Goal: Task Accomplishment & Management: Manage account settings

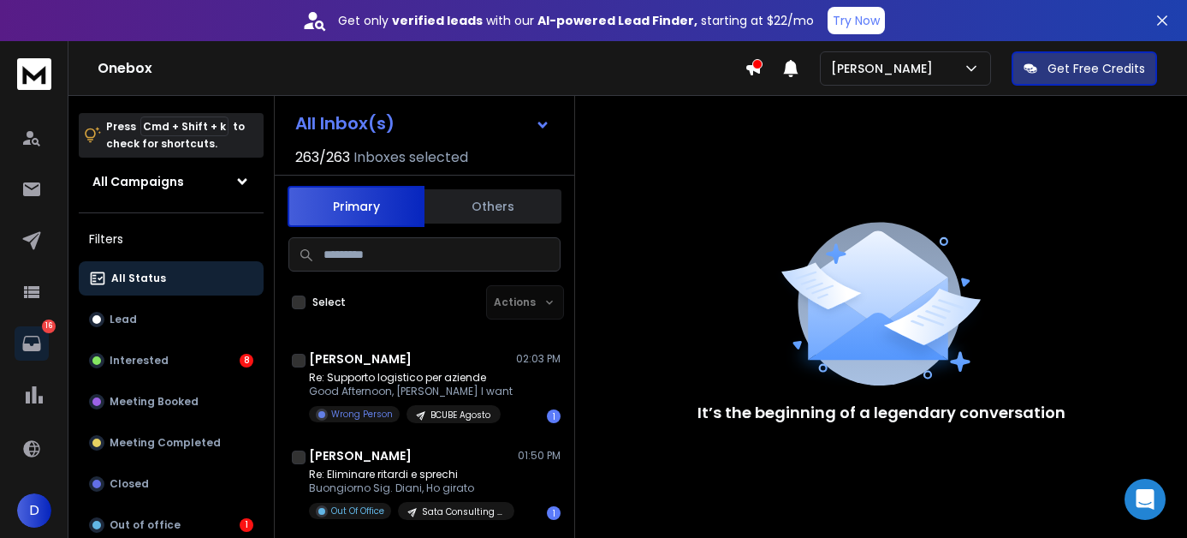
click at [1169, 18] on icon at bounding box center [1162, 20] width 15 height 15
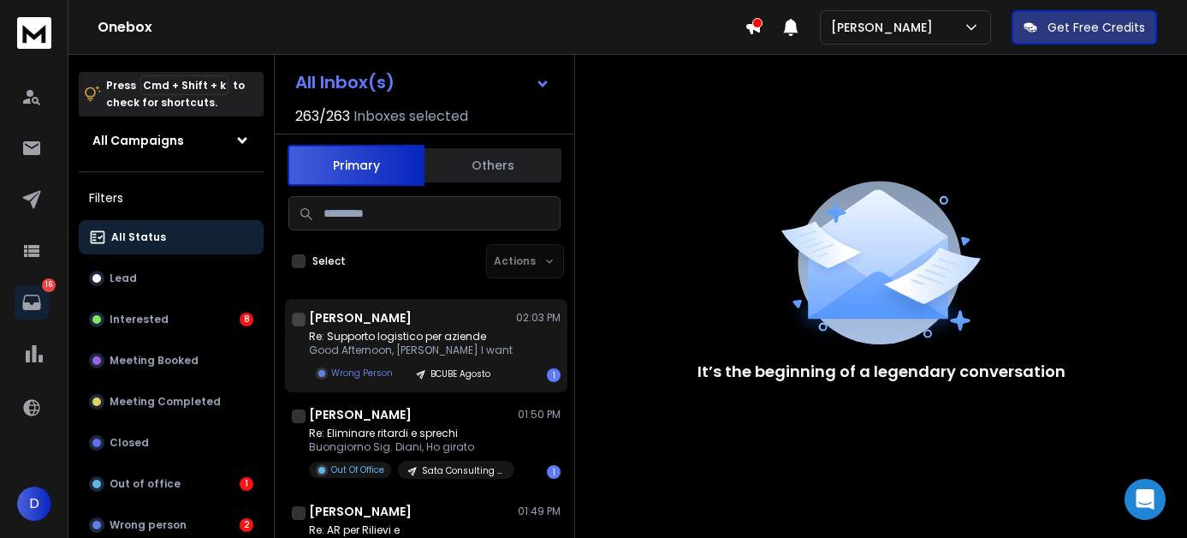
click at [532, 338] on div "Re: Supporto logistico per aziende Good Afternoon, [PERSON_NAME] I want Wrong P…" at bounding box center [435, 356] width 252 height 52
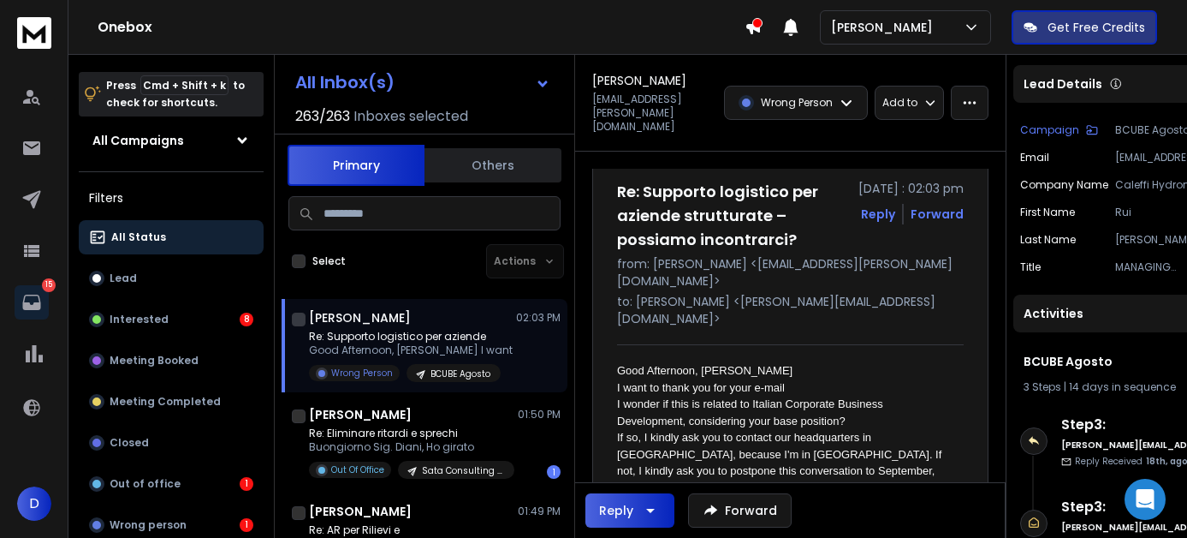
scroll to position [56, 0]
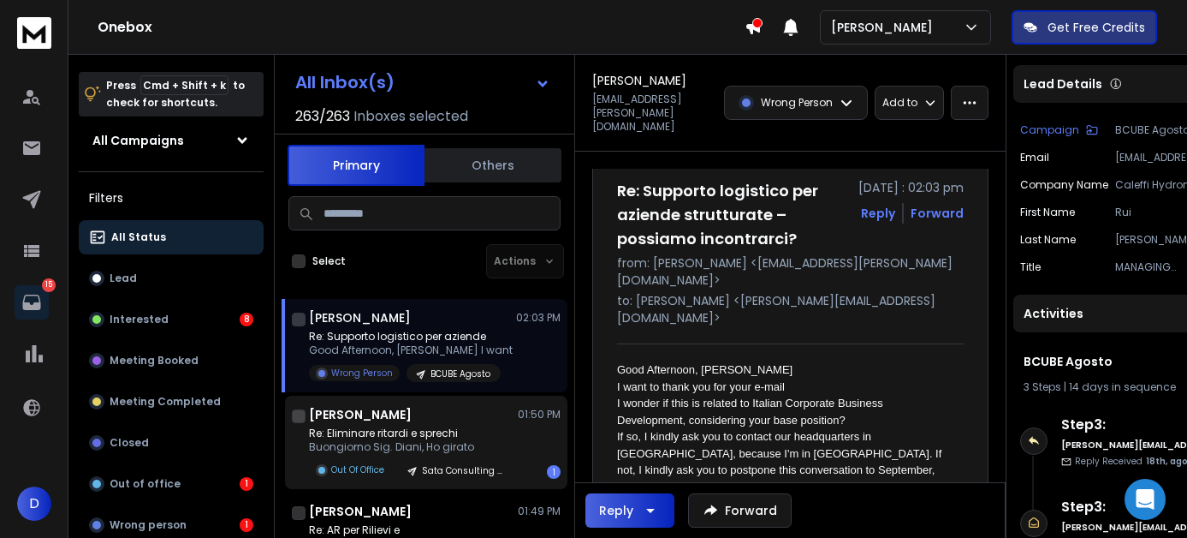
click at [494, 441] on p "Buongiorno Sig. Diani, Ho girato" at bounding box center [411, 447] width 205 height 14
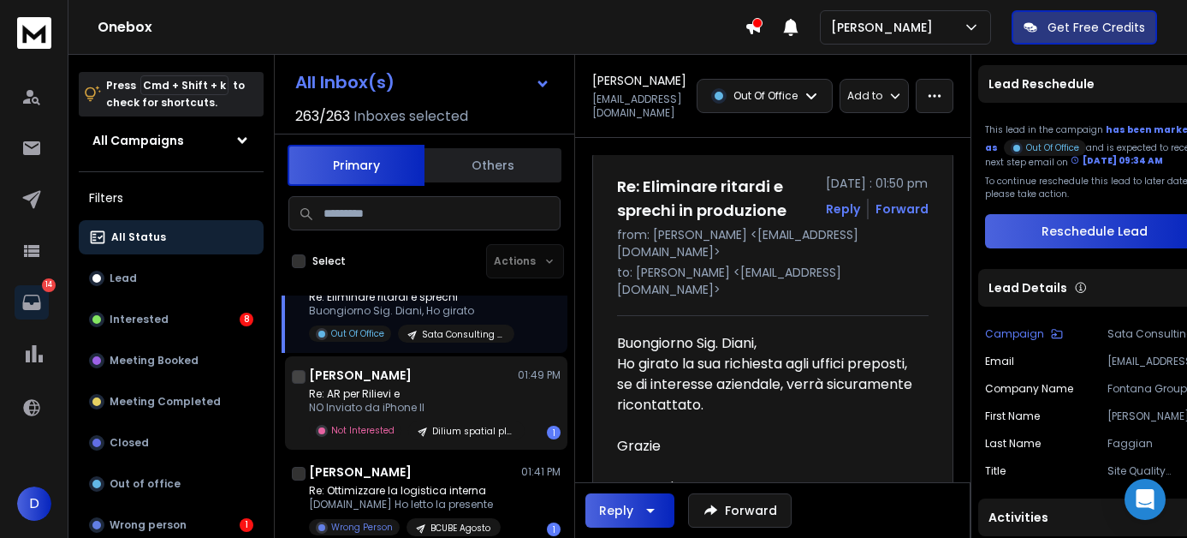
scroll to position [137, 0]
click at [497, 398] on p "Re: AR per Rilievi e" at bounding box center [411, 393] width 205 height 14
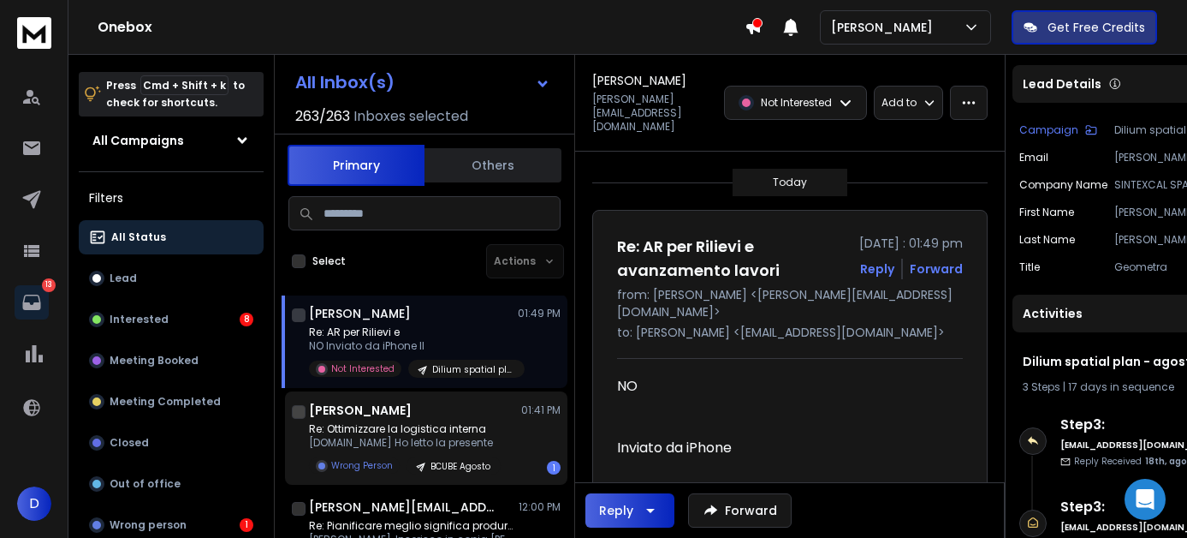
click at [532, 454] on div "Re: Ottimizzare la logistica interna [DOMAIN_NAME] Ho letto la presente Wrong P…" at bounding box center [435, 448] width 252 height 52
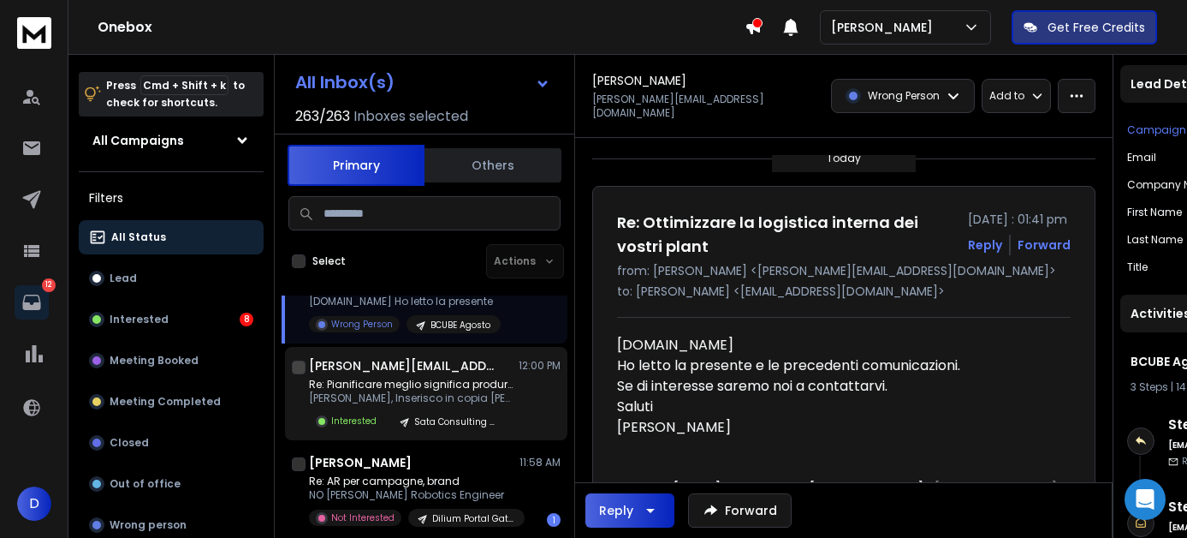
scroll to position [424, 0]
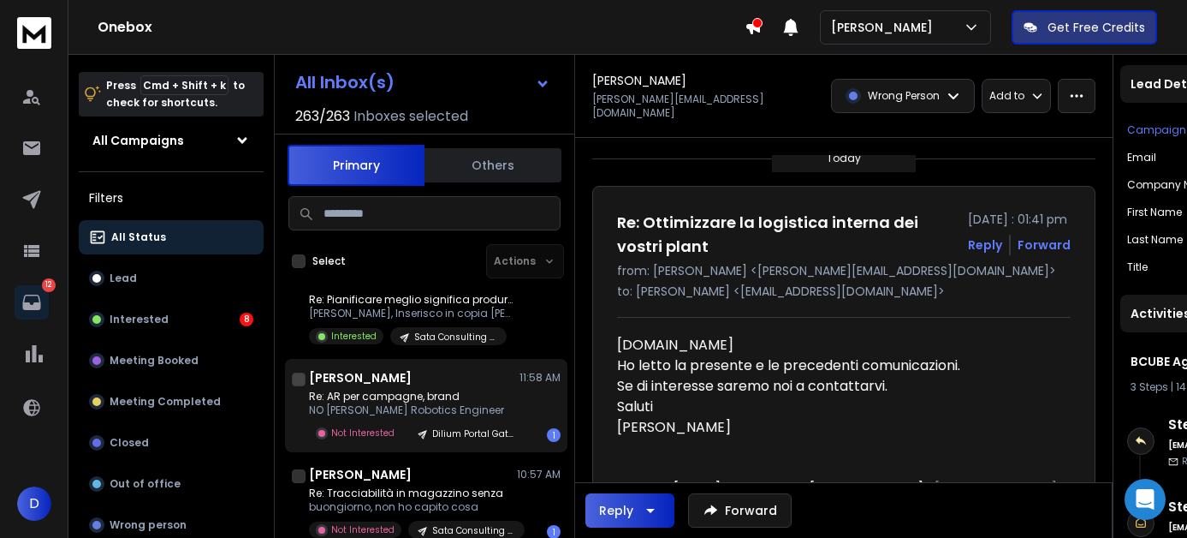
click at [524, 398] on div "Re: AR per campagne, brand NO [PERSON_NAME] Robotics Engineer Not Interested Di…" at bounding box center [435, 415] width 252 height 52
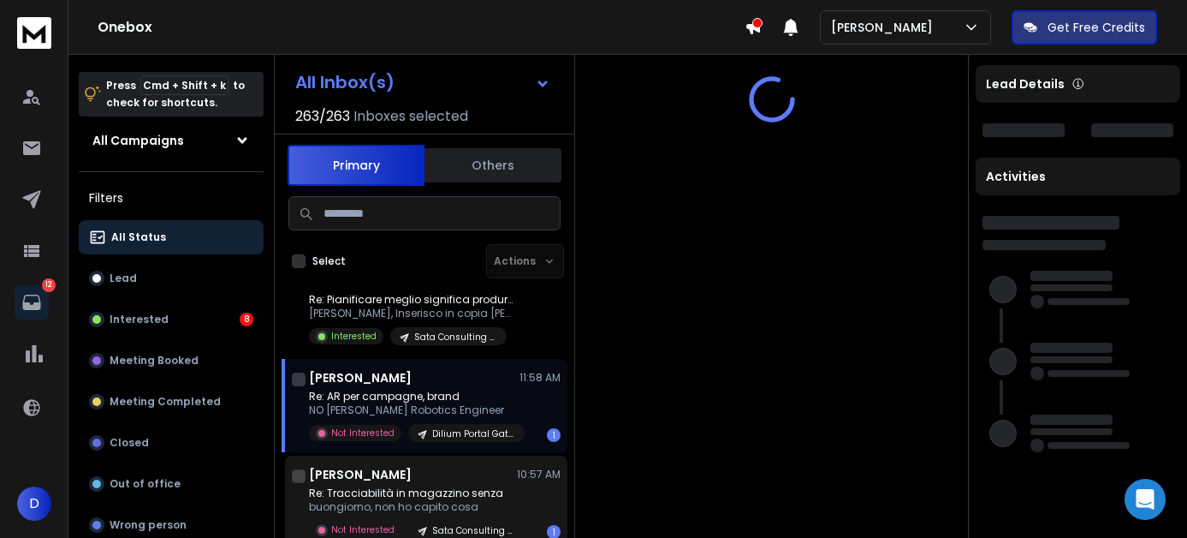
click at [538, 494] on div "Re: Tracciabilità in magazzino senza buongiorno, non ho capito cosa Not Interes…" at bounding box center [435, 512] width 252 height 52
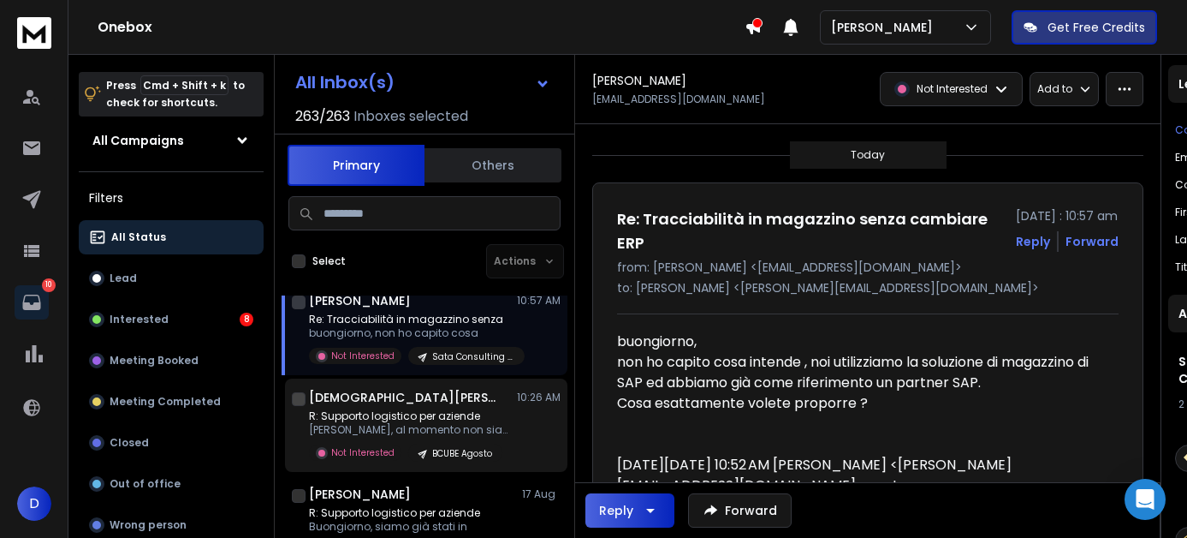
scroll to position [613, 0]
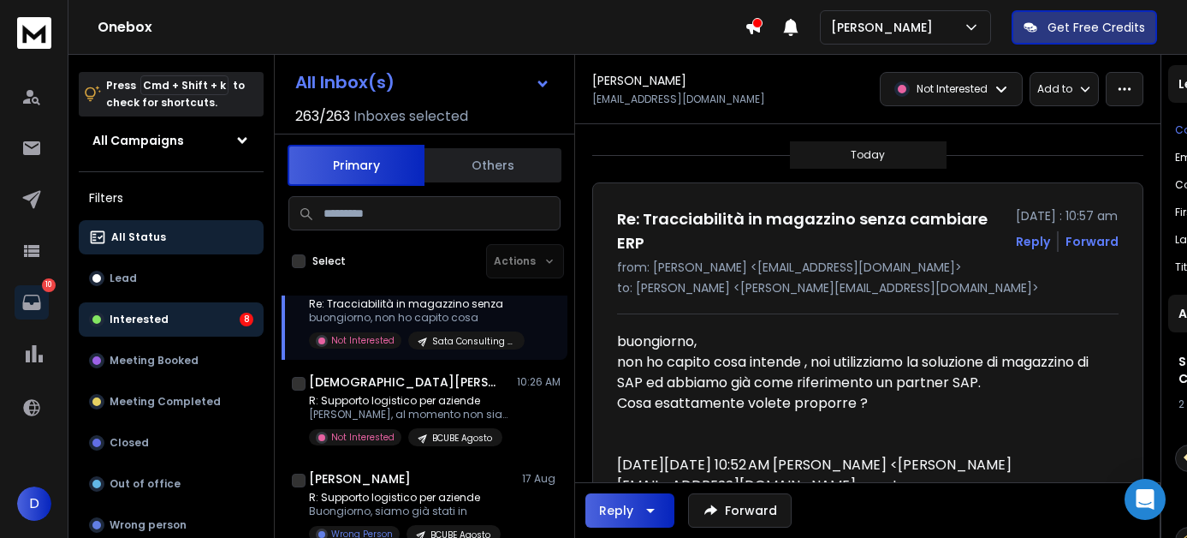
click at [212, 322] on button "Interested 8" at bounding box center [171, 319] width 185 height 34
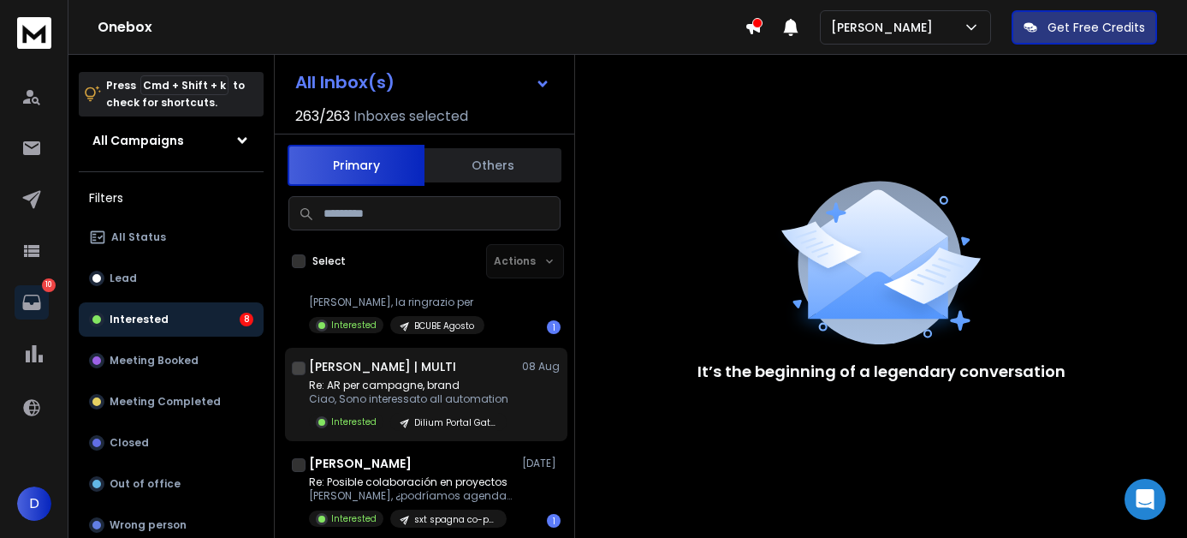
scroll to position [323, 0]
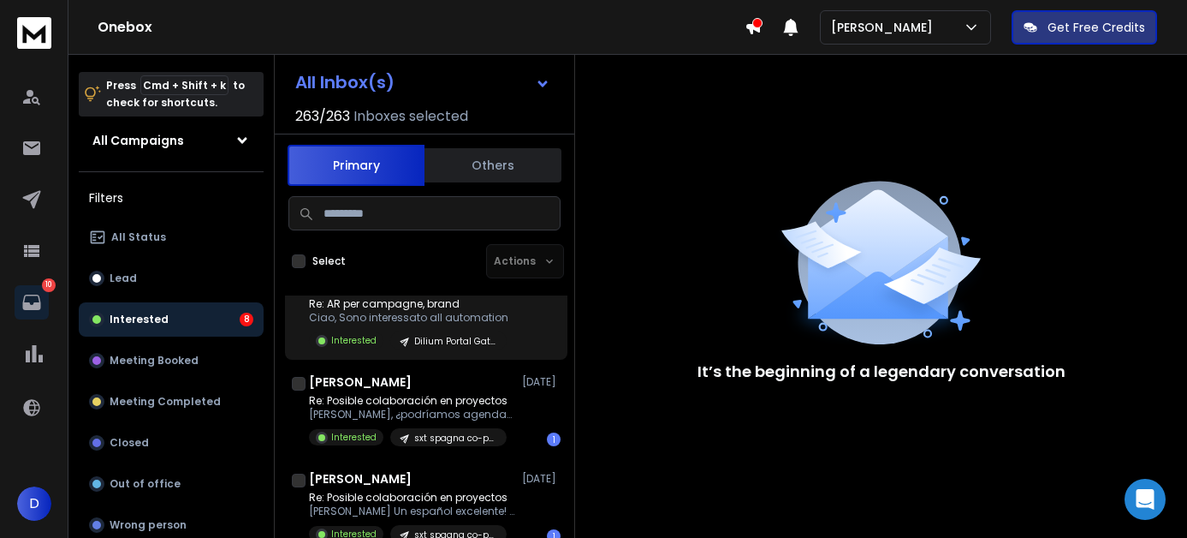
click at [521, 323] on div "Re: AR per campagne, brand Ciao, Sono interessato all automation Interested Dil…" at bounding box center [435, 323] width 252 height 52
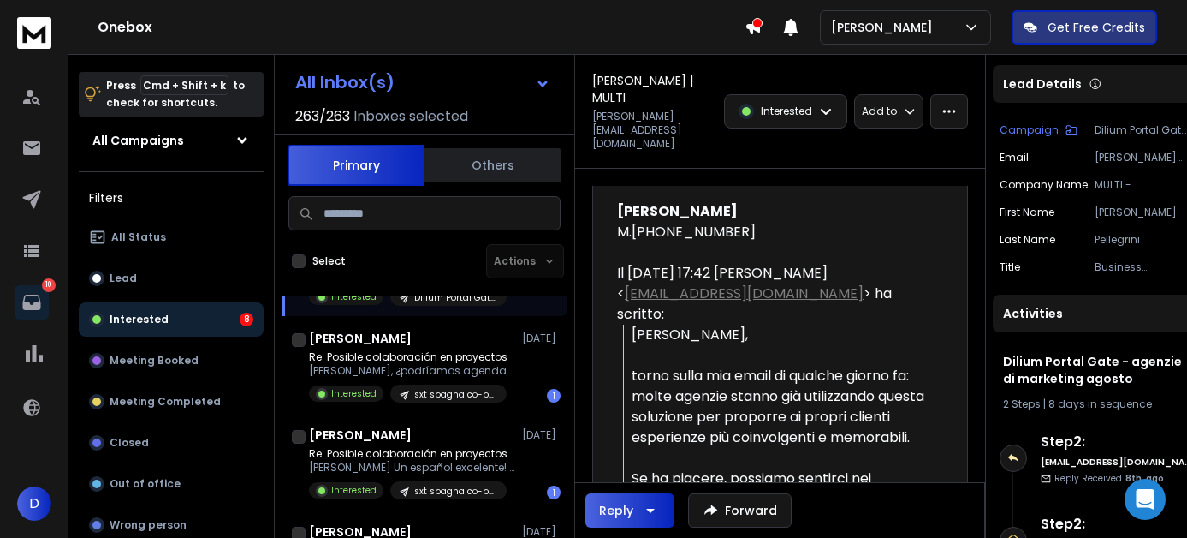
scroll to position [0, 0]
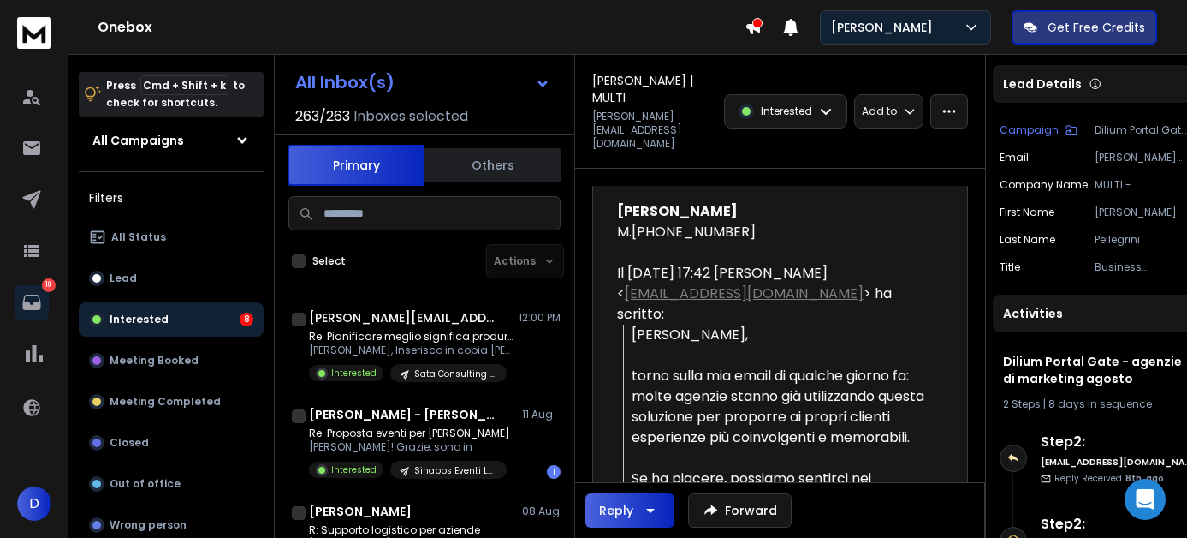
click at [926, 17] on button "[PERSON_NAME]" at bounding box center [905, 27] width 171 height 34
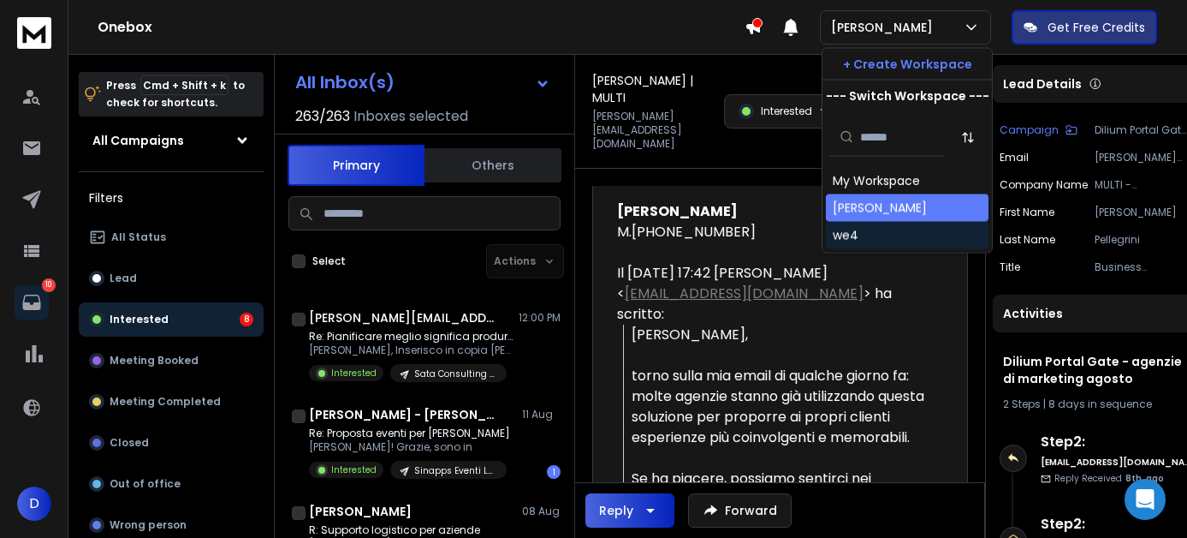
click at [851, 243] on div "we4" at bounding box center [907, 235] width 163 height 27
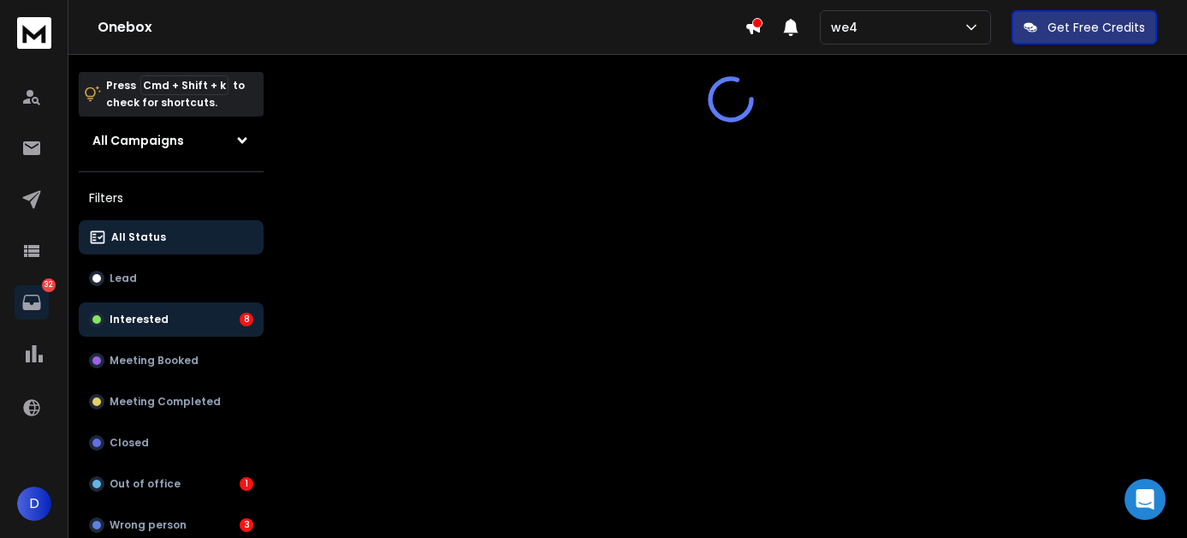
click at [166, 322] on button "Interested 8" at bounding box center [171, 319] width 185 height 34
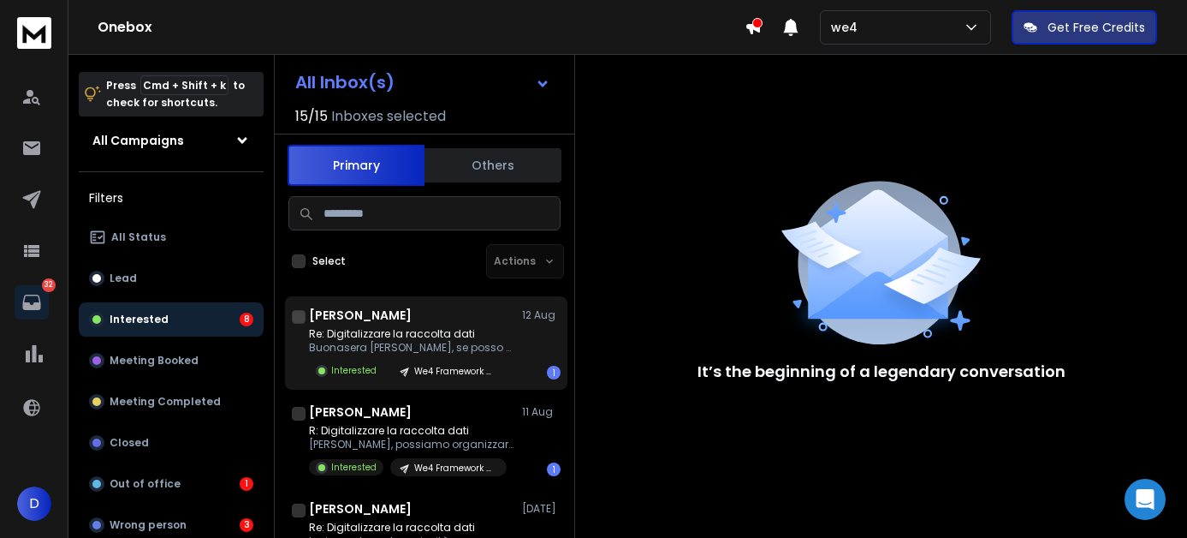
scroll to position [3, 0]
click at [526, 337] on div "Re: Digitalizzare la raccolta dati Buonasera Riccardo, se posso permettermi, In…" at bounding box center [435, 352] width 252 height 52
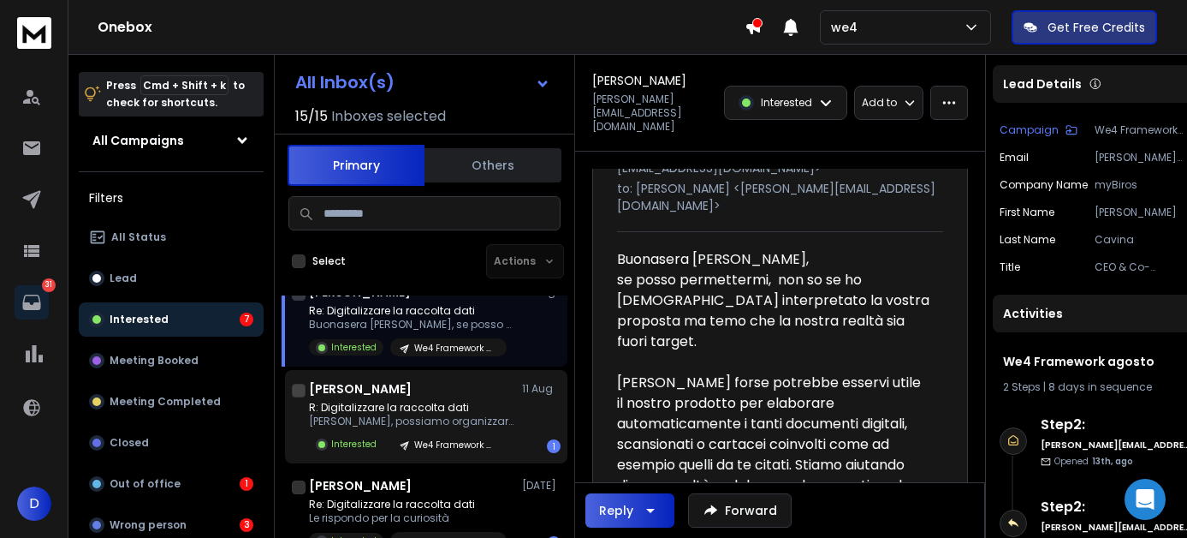
scroll to position [36, 0]
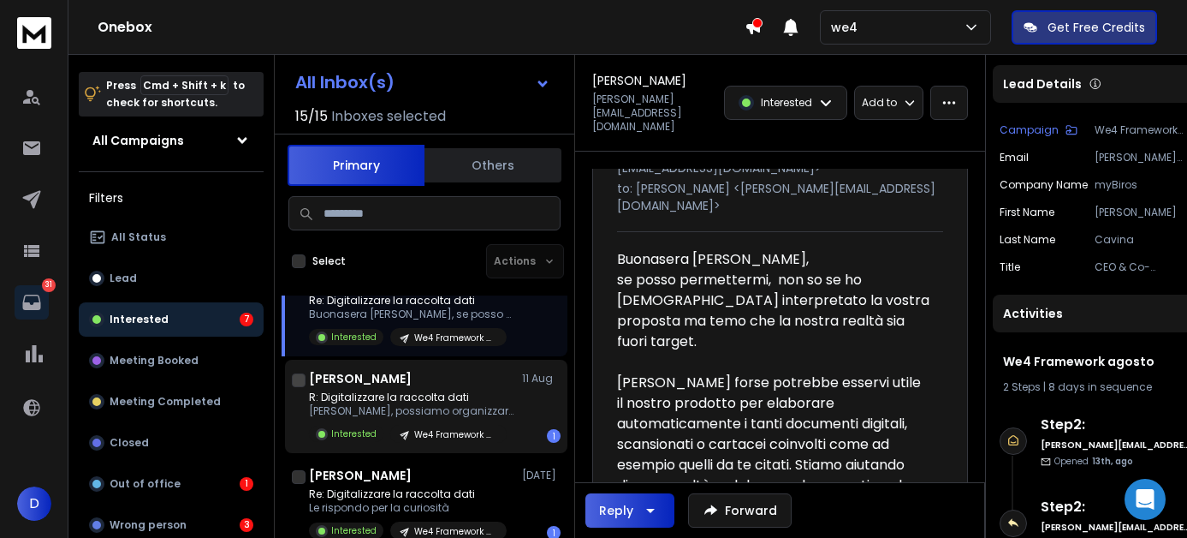
click at [492, 395] on p "R: Digitalizzare la raccolta dati" at bounding box center [411, 397] width 205 height 14
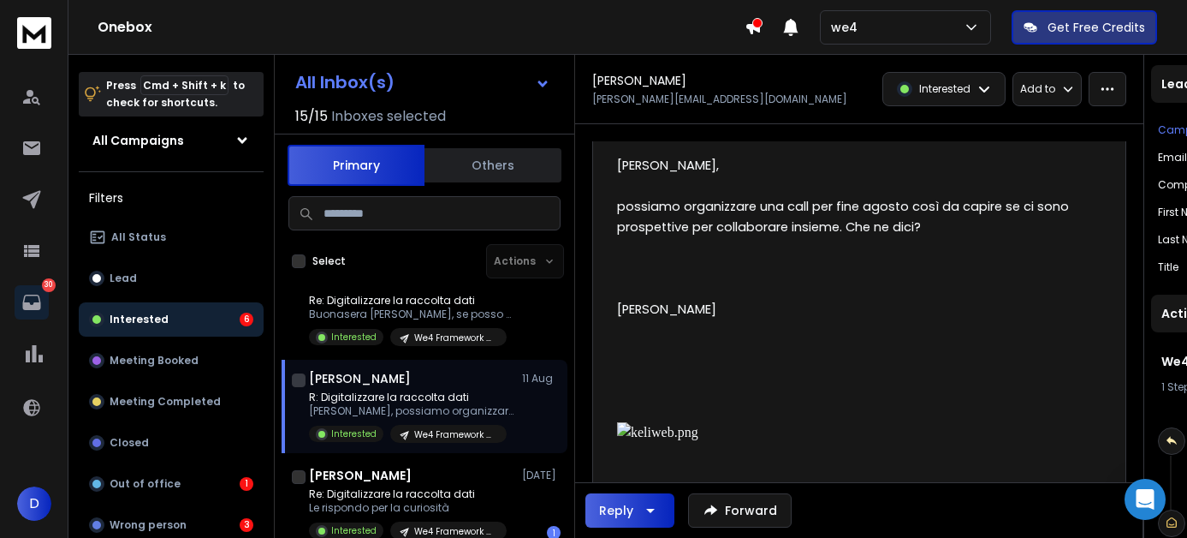
scroll to position [48, 0]
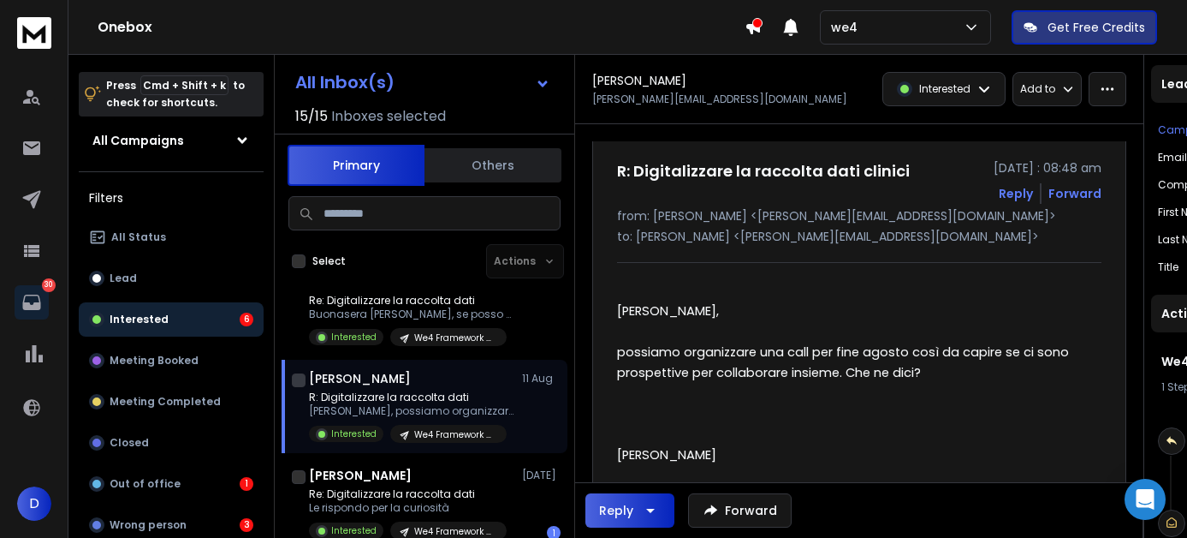
click at [1126, 79] on button "button" at bounding box center [1108, 89] width 38 height 34
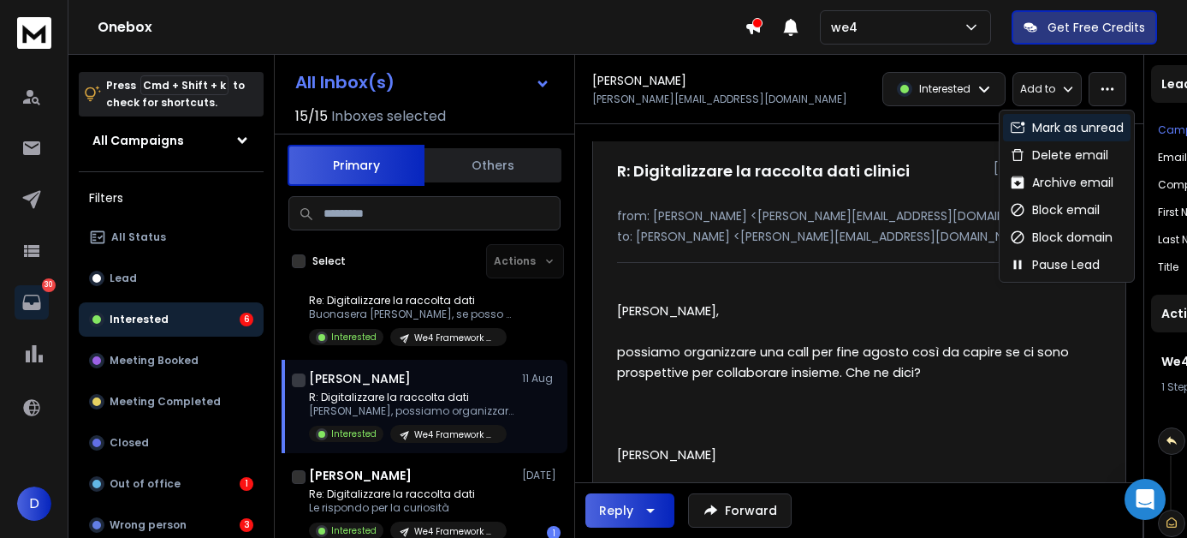
click at [1071, 133] on div "Mark as unread" at bounding box center [1067, 127] width 114 height 17
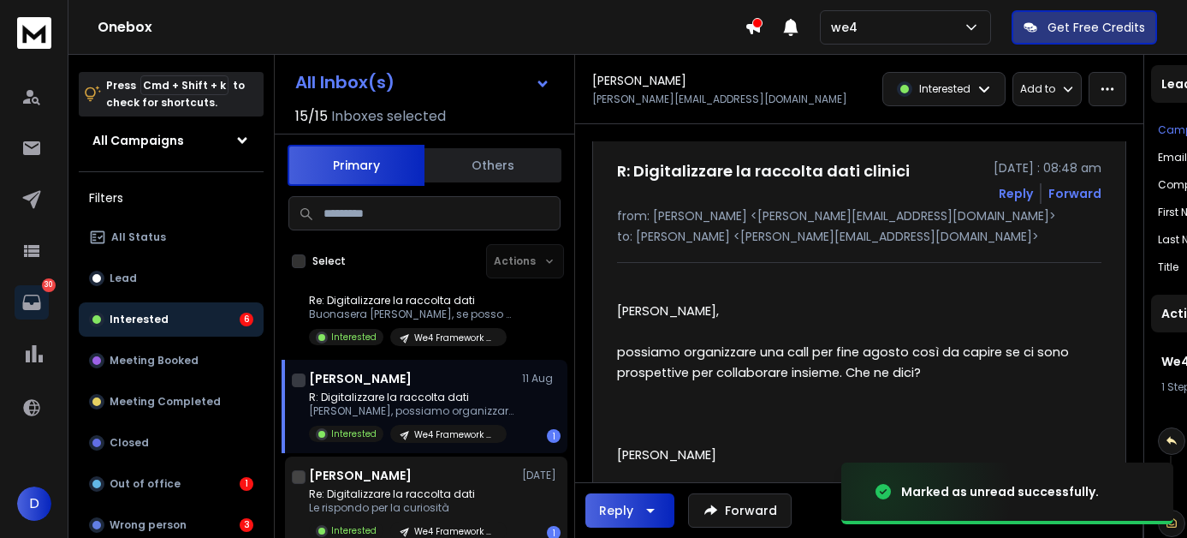
scroll to position [68, 0]
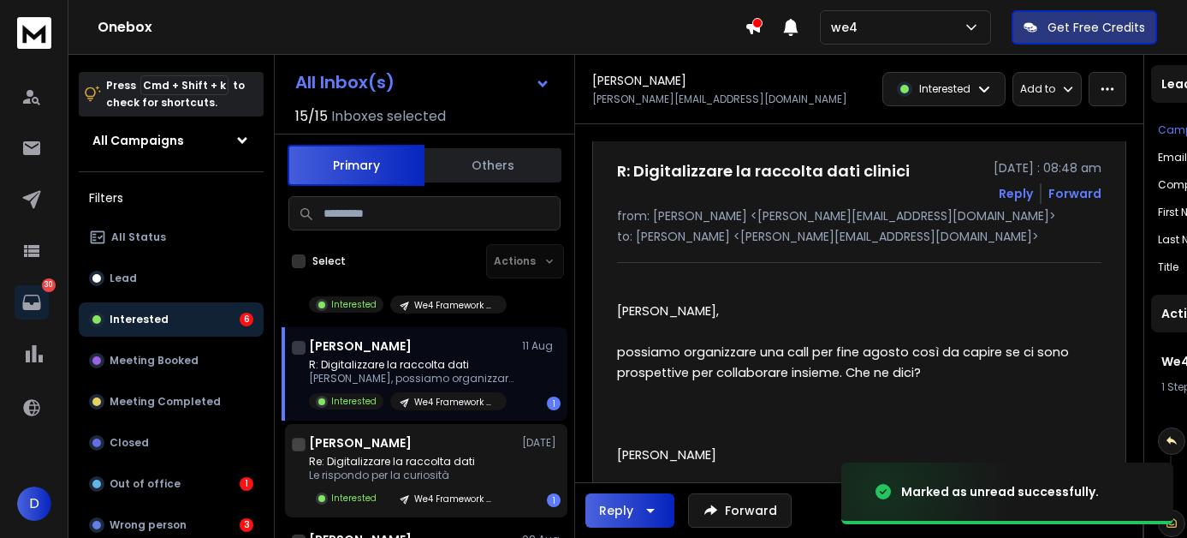
click at [443, 463] on p "Re: Digitalizzare la raccolta dati" at bounding box center [408, 461] width 198 height 14
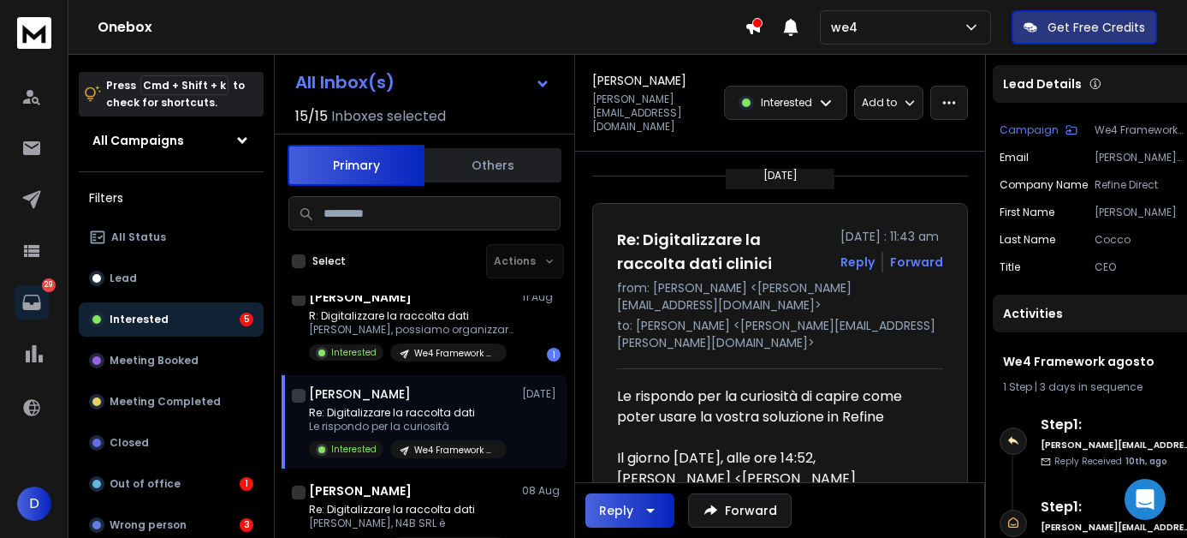
scroll to position [193, 0]
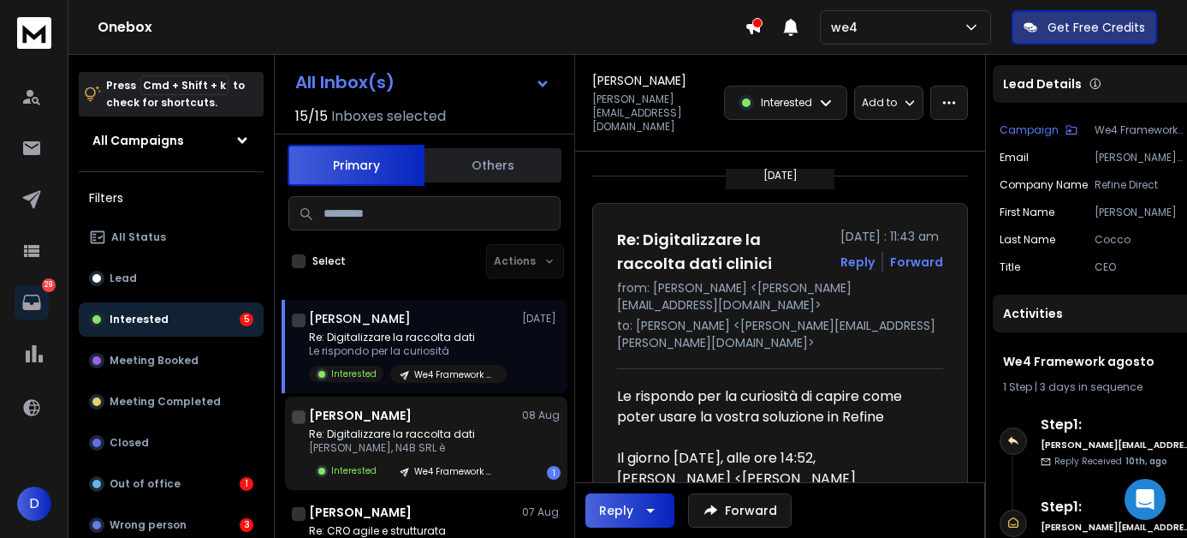
click at [516, 438] on div "Re: Digitalizzare la raccolta dati Buongiorno Riccardo, N4B SRL è Interested We…" at bounding box center [435, 453] width 252 height 52
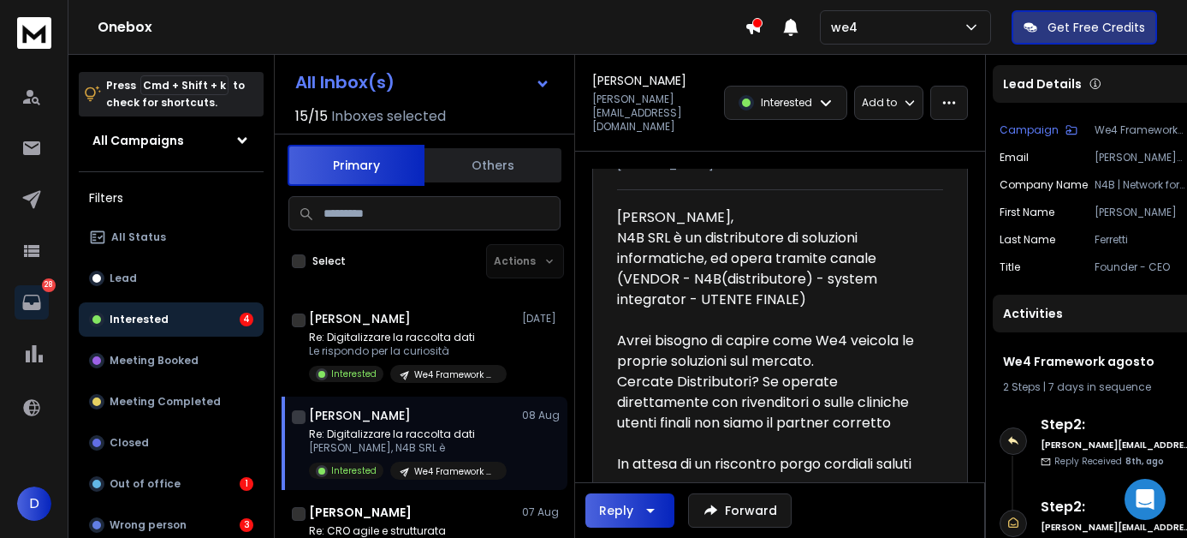
scroll to position [351, 0]
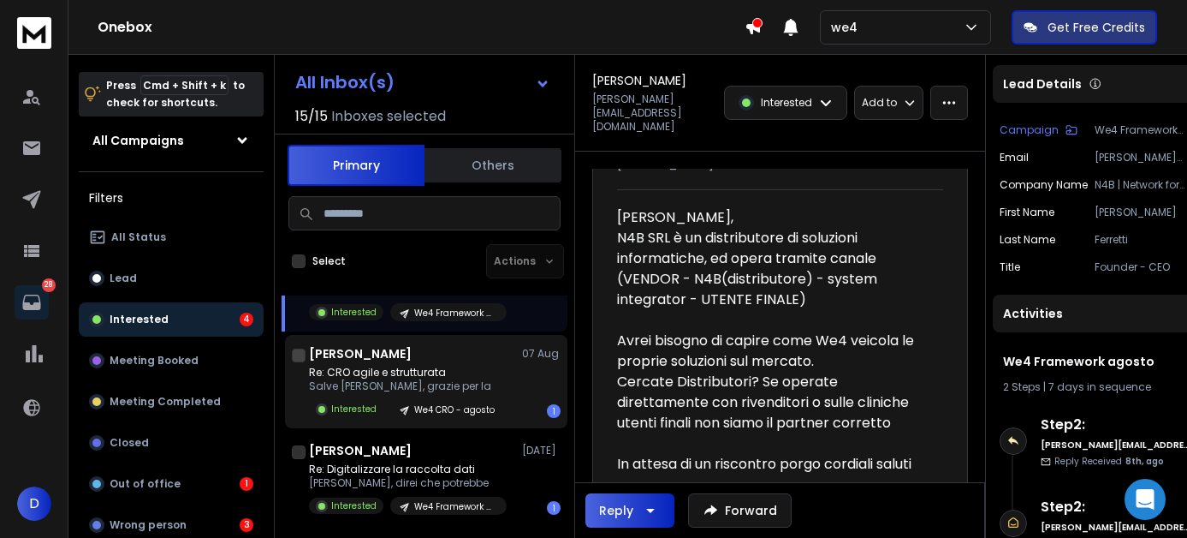
click at [497, 383] on p "Salve Riccardo, grazie per la" at bounding box center [407, 386] width 196 height 14
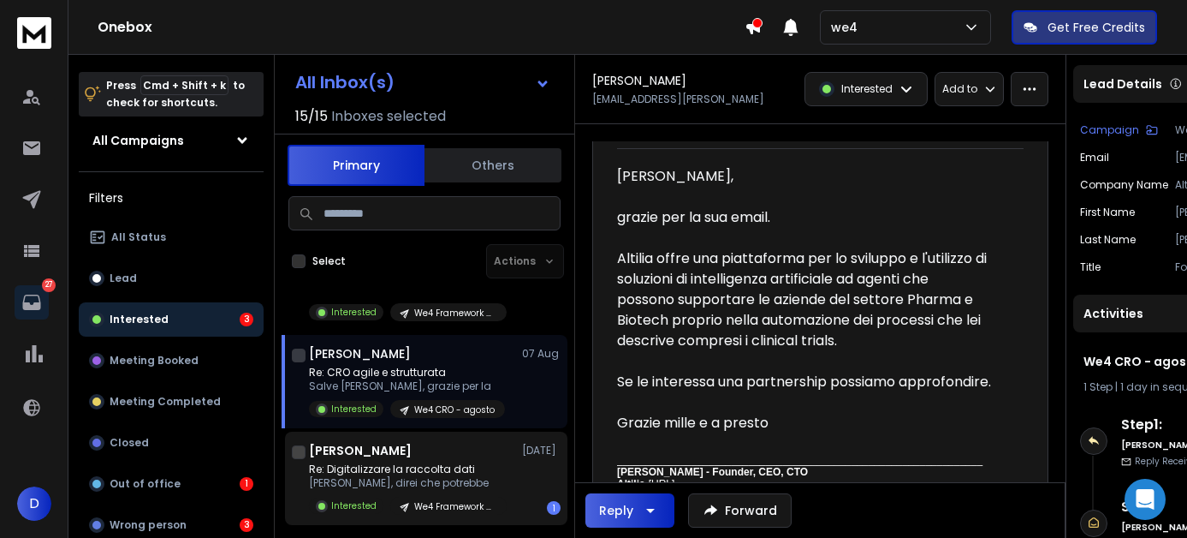
scroll to position [384, 0]
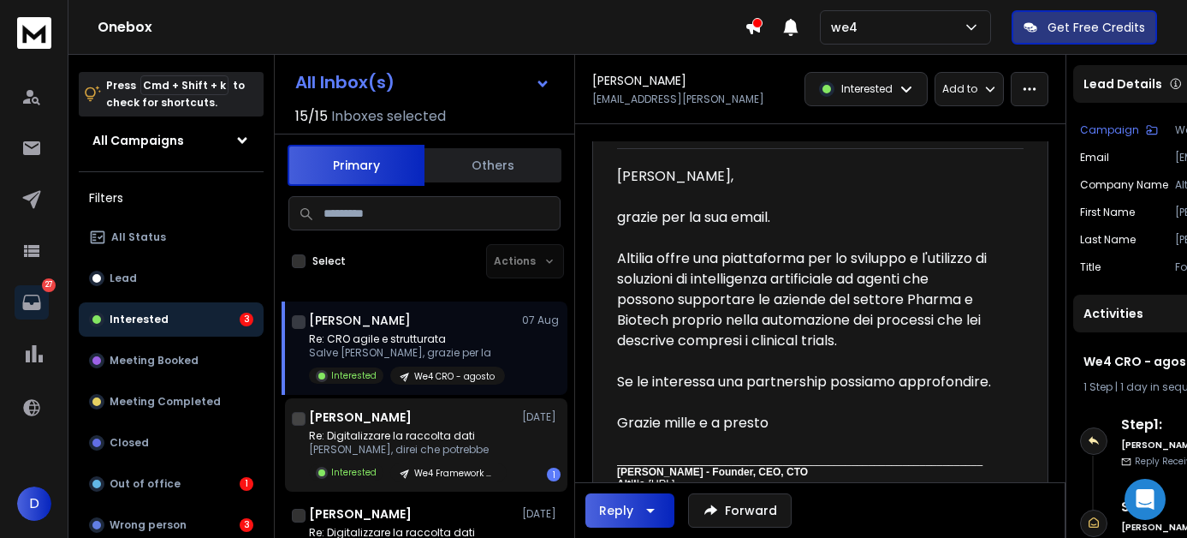
click at [489, 443] on p "Caro Riccardo, direi che potrebbe" at bounding box center [408, 450] width 198 height 14
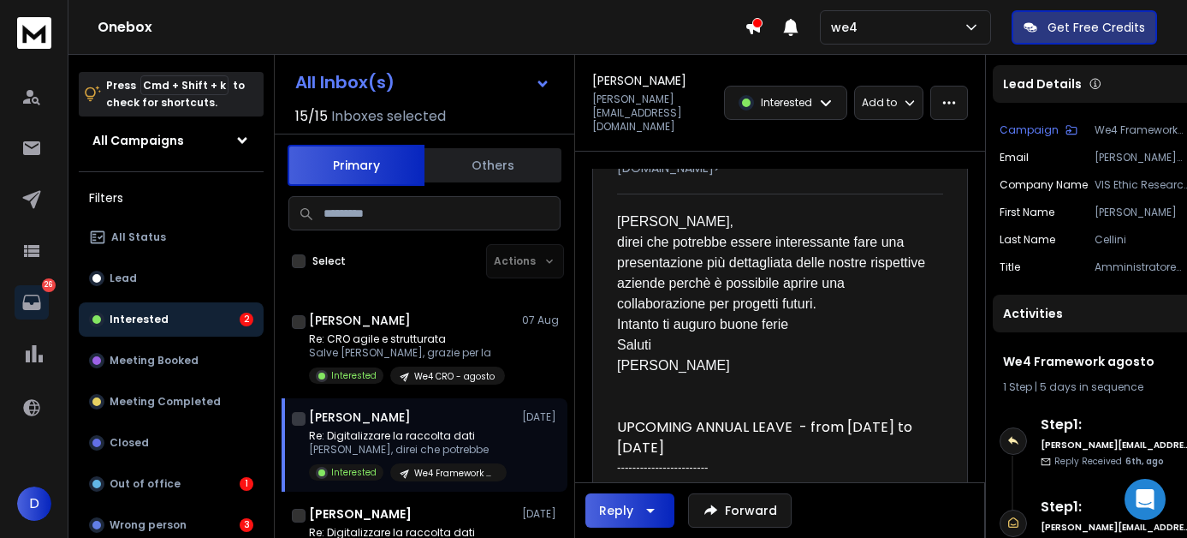
scroll to position [183, 0]
click at [941, 95] on icon "button" at bounding box center [948, 102] width 15 height 15
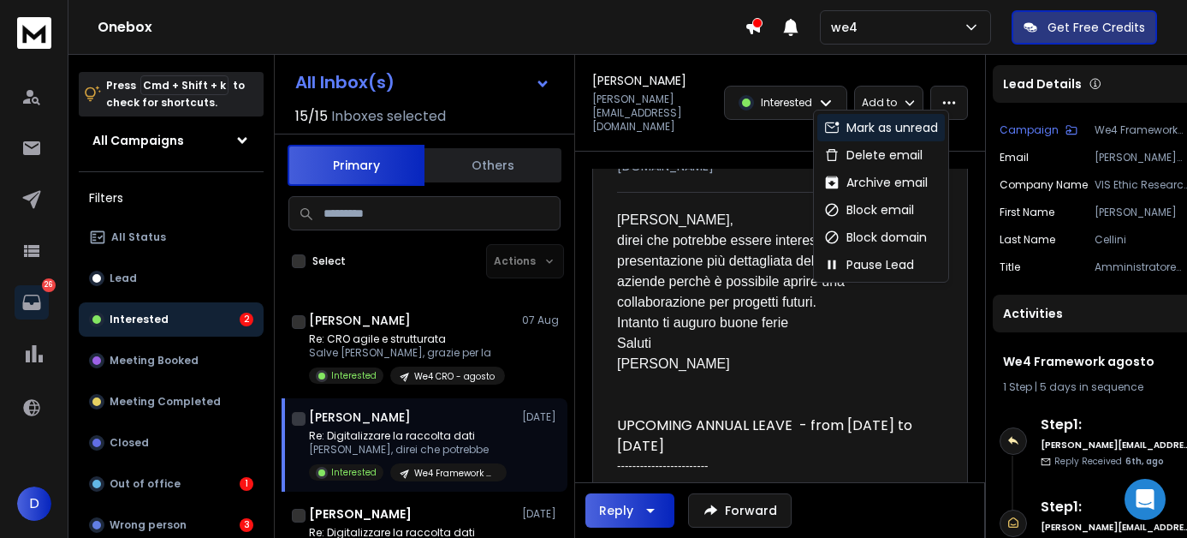
click at [902, 131] on div "Mark as unread" at bounding box center [881, 127] width 114 height 17
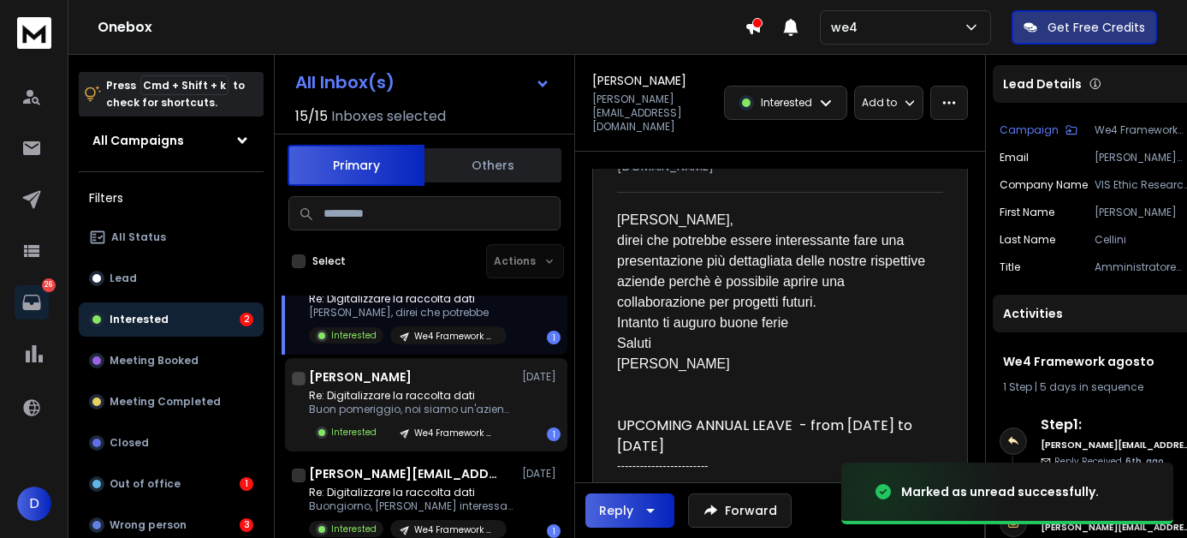
scroll to position [521, 0]
click at [538, 418] on div "Re: Digitalizzare la raccolta dati Buon pomeriggio, noi siamo un'azienda Intere…" at bounding box center [435, 415] width 252 height 52
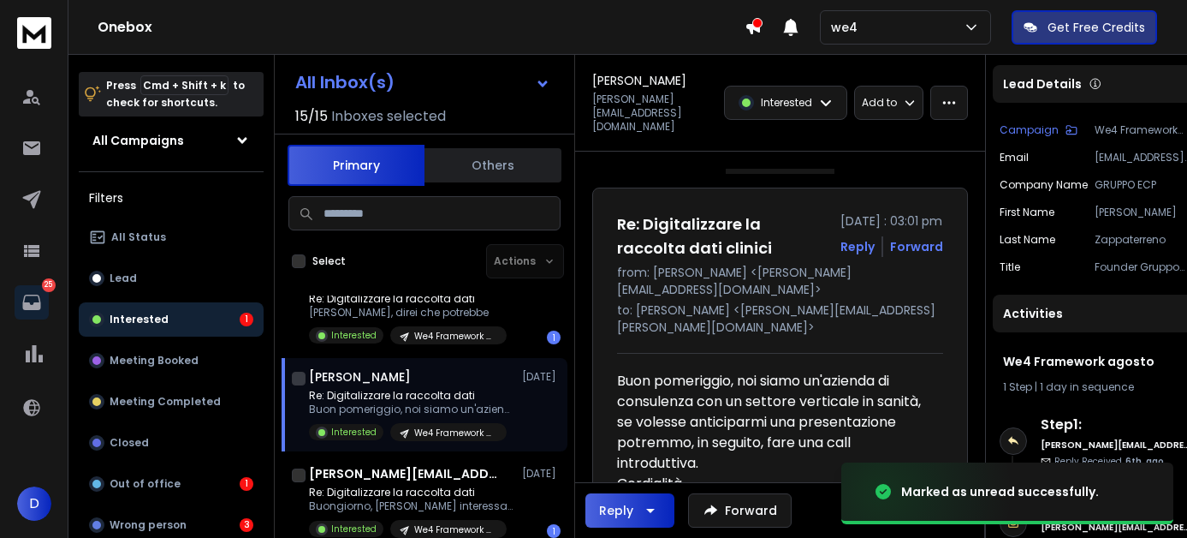
scroll to position [23, 0]
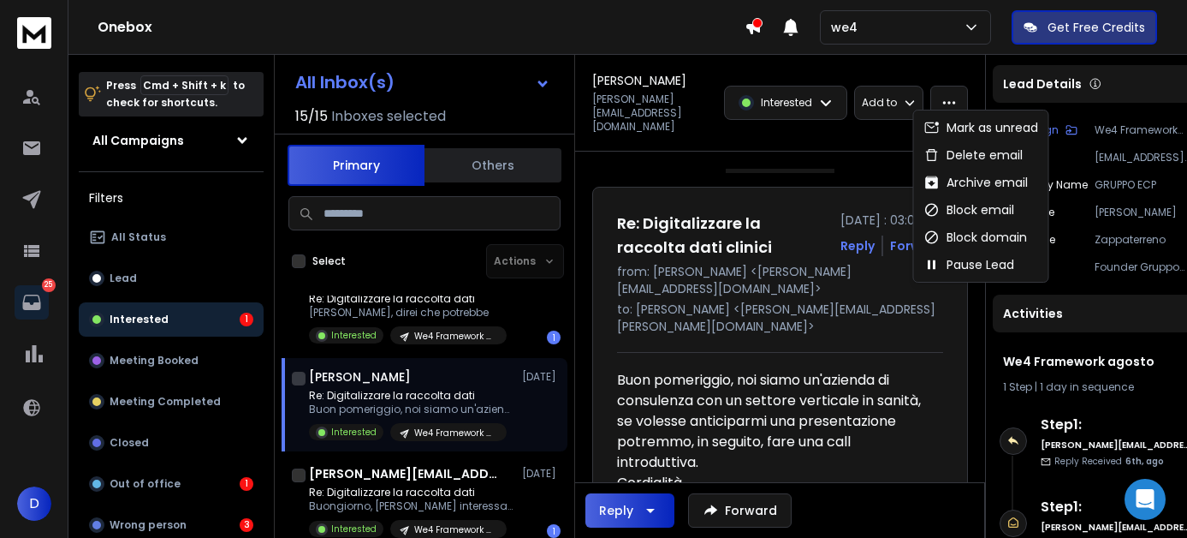
click at [968, 98] on button "button" at bounding box center [949, 103] width 38 height 34
click at [995, 123] on div "Mark as unread" at bounding box center [981, 127] width 114 height 17
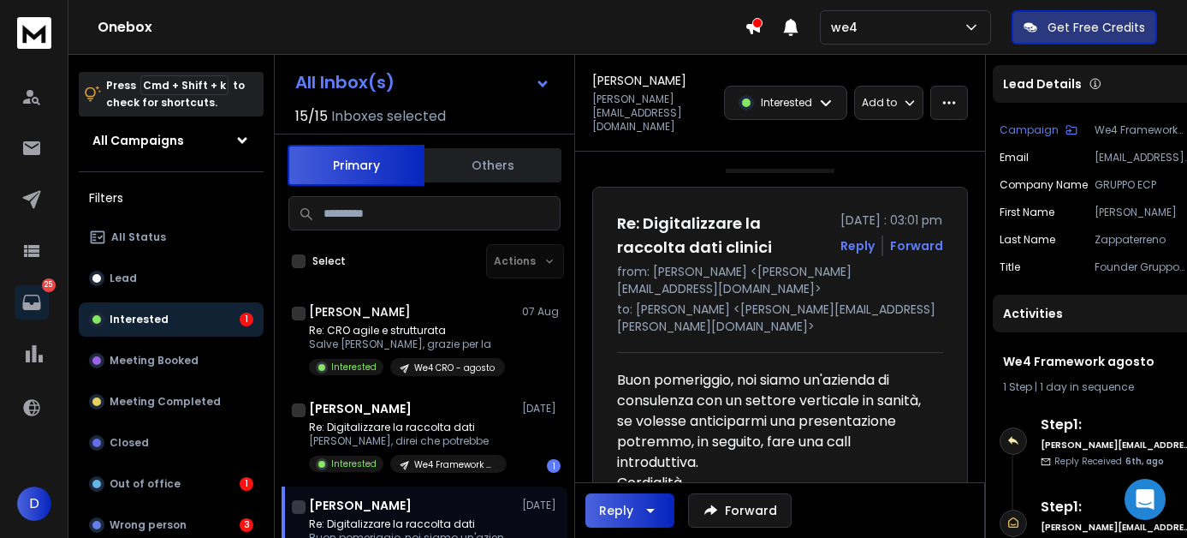
scroll to position [370, 0]
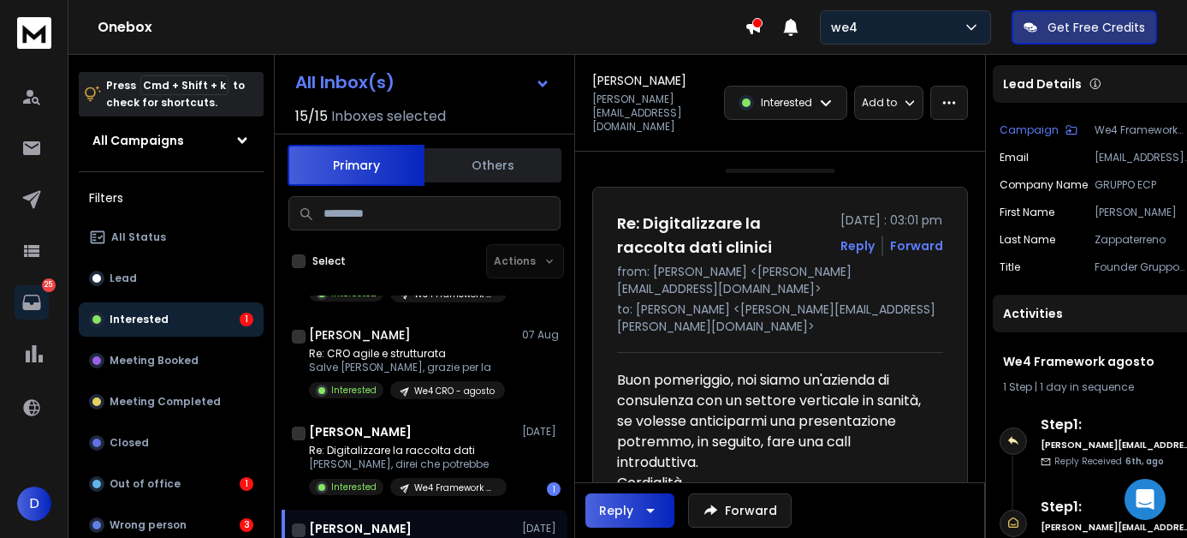
click at [914, 21] on div "we4" at bounding box center [905, 27] width 149 height 17
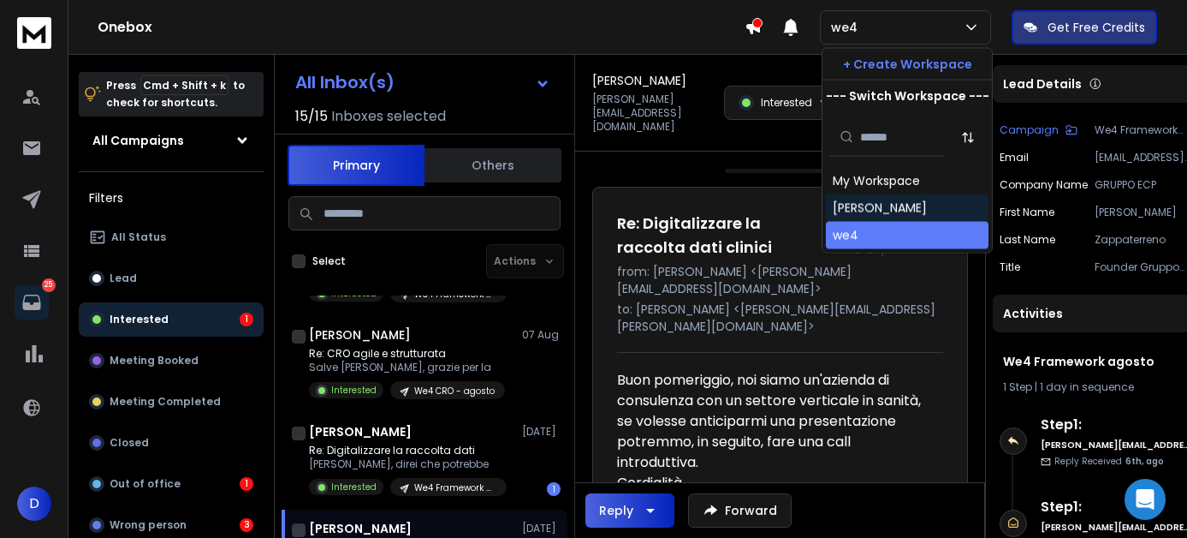
click at [888, 205] on div "[PERSON_NAME]" at bounding box center [880, 207] width 94 height 17
